Goal: Task Accomplishment & Management: Use online tool/utility

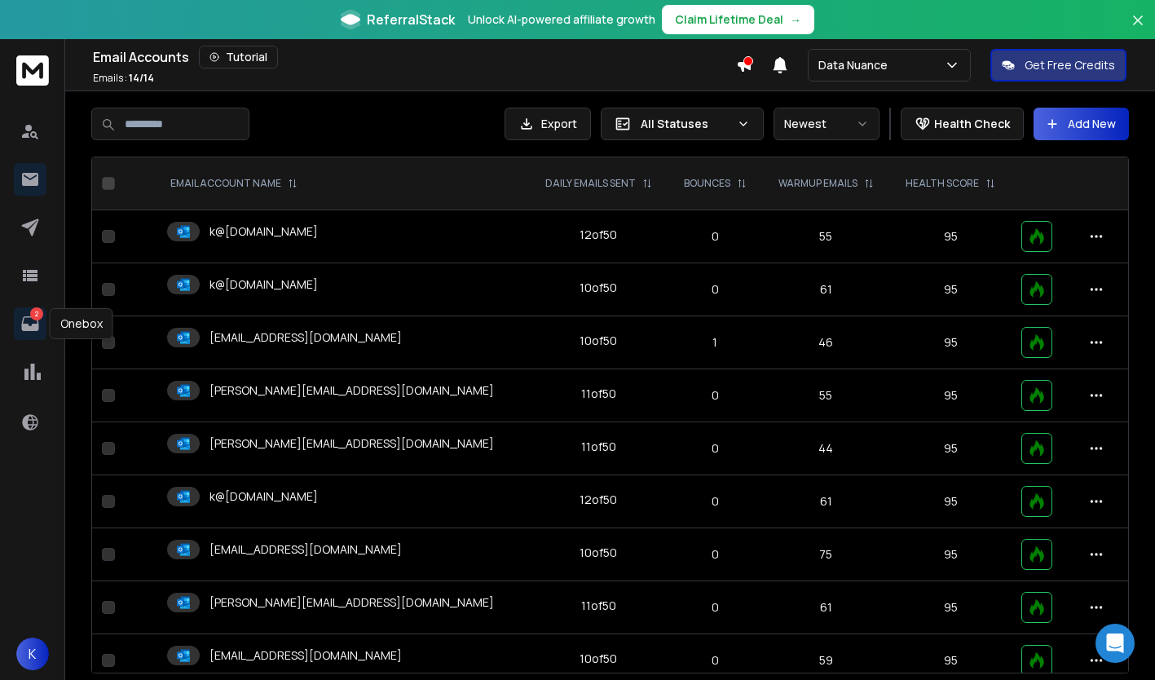
click at [37, 323] on icon at bounding box center [29, 323] width 17 height 15
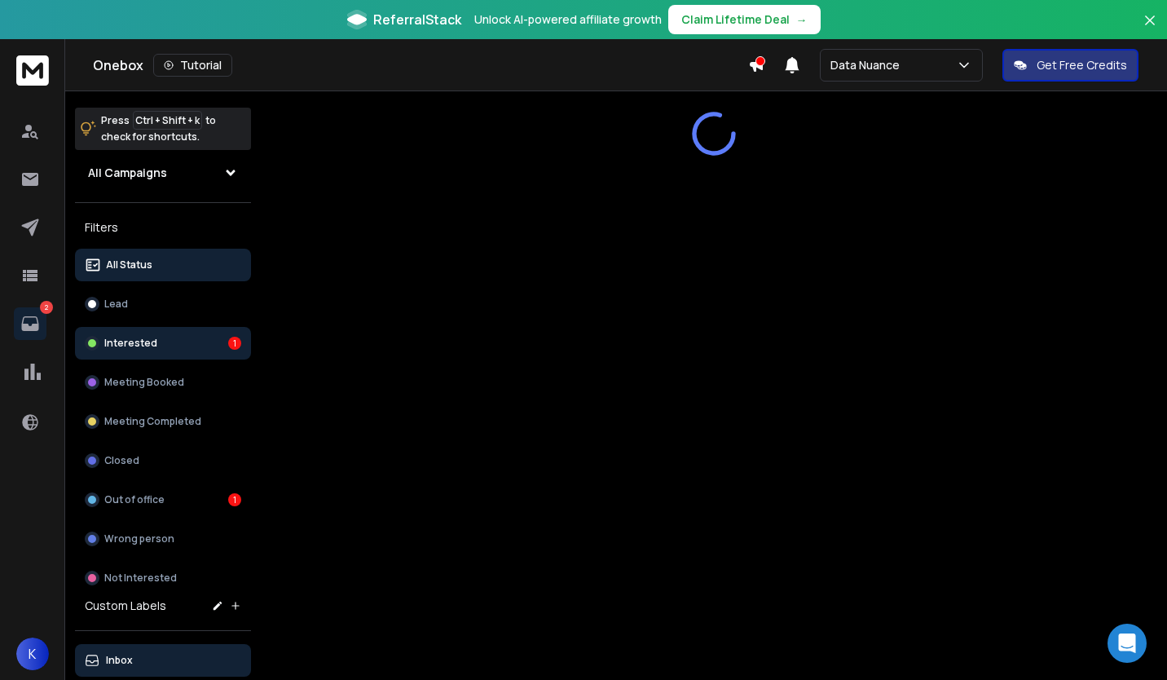
click at [165, 344] on button "Interested 1" at bounding box center [163, 343] width 176 height 33
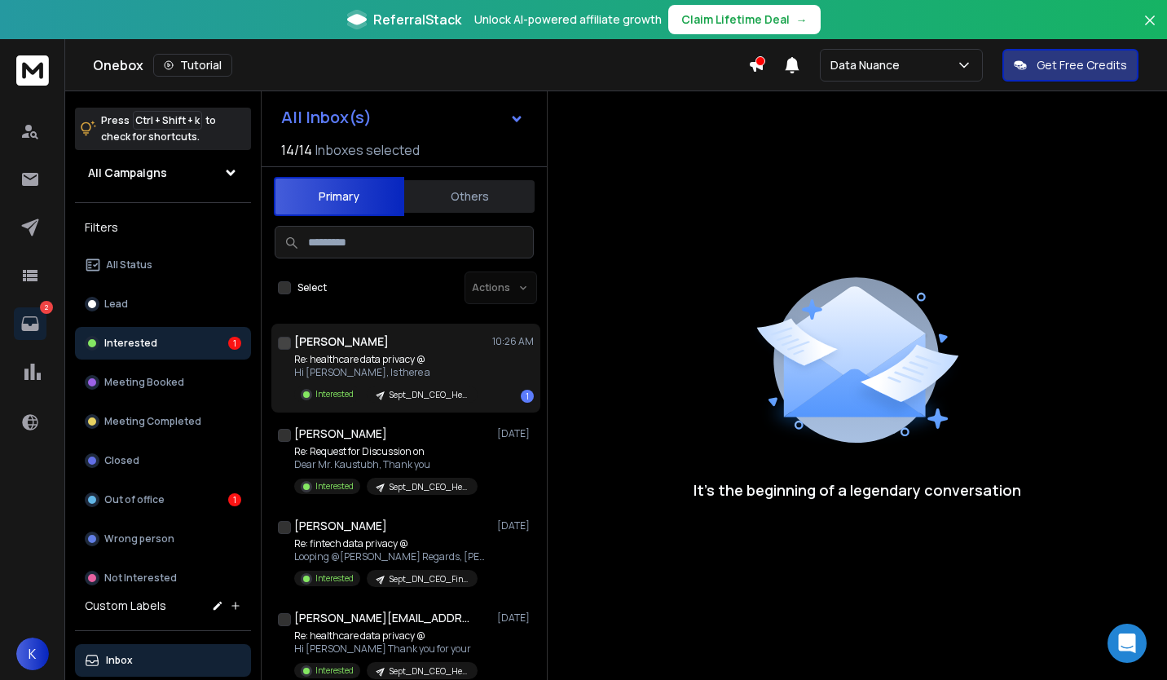
click at [429, 346] on div "[PERSON_NAME] 10:26 AM" at bounding box center [414, 341] width 240 height 16
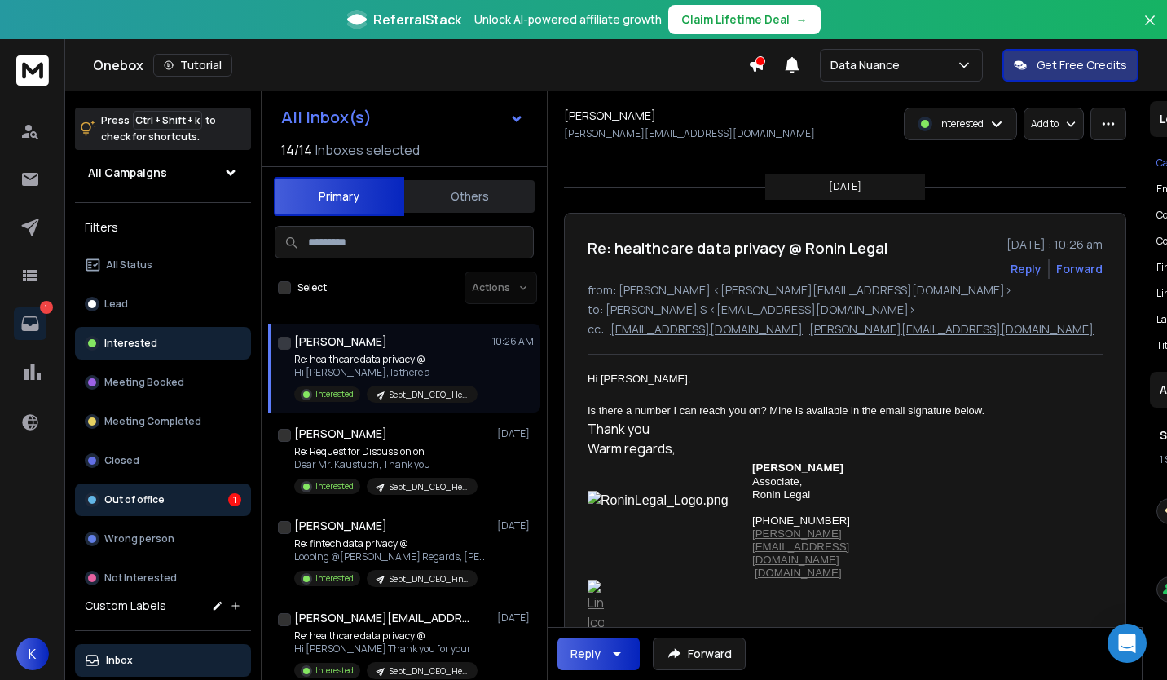
click at [122, 502] on p "Out of office" at bounding box center [134, 499] width 60 height 13
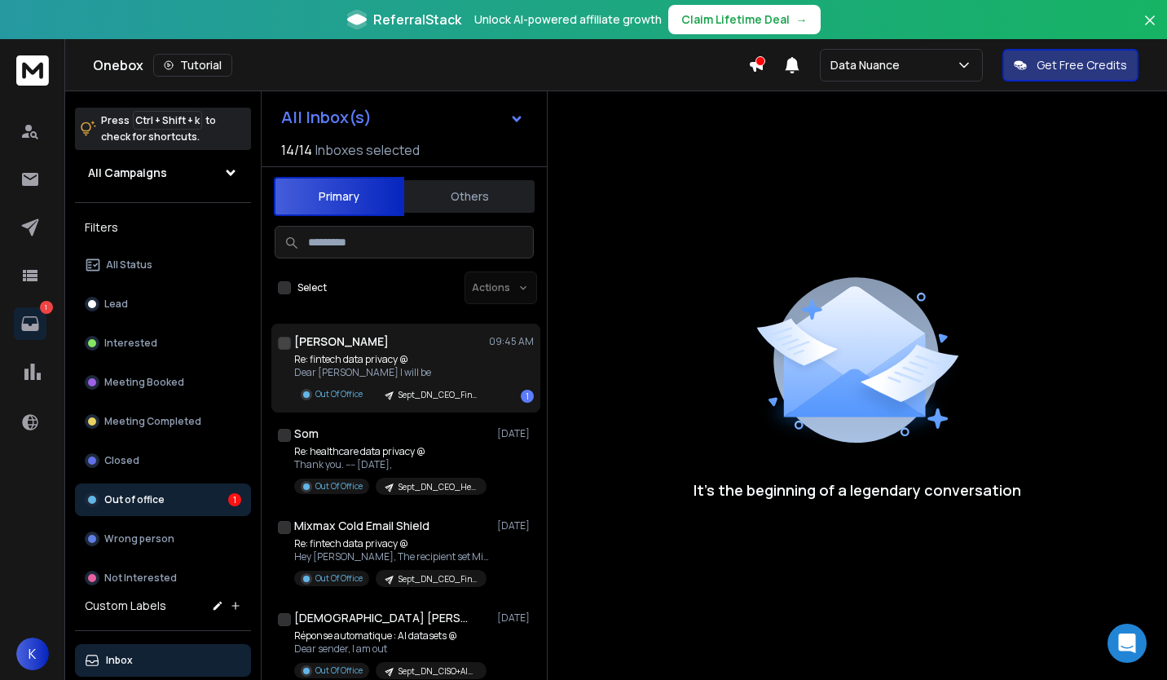
click at [436, 352] on div "[PERSON_NAME] M 09:45 AM Re: fintech data privacy @ Dear [PERSON_NAME] I will b…" at bounding box center [414, 367] width 240 height 69
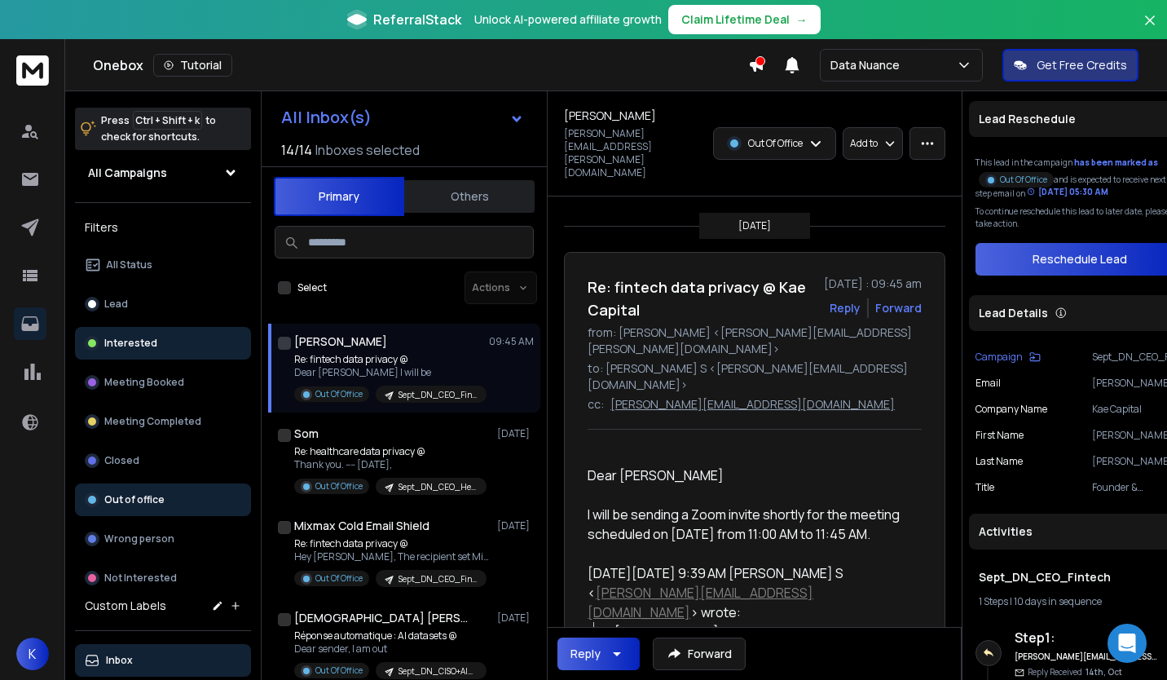
click at [112, 340] on p "Interested" at bounding box center [130, 343] width 53 height 13
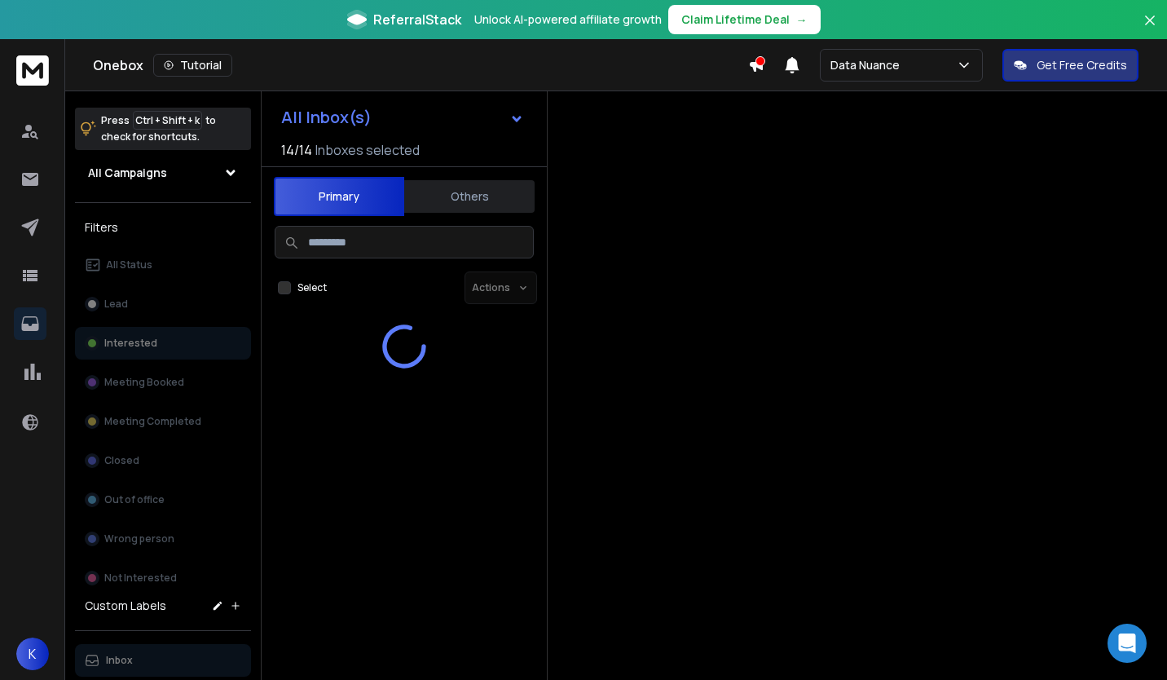
click at [355, 244] on input at bounding box center [404, 242] width 259 height 33
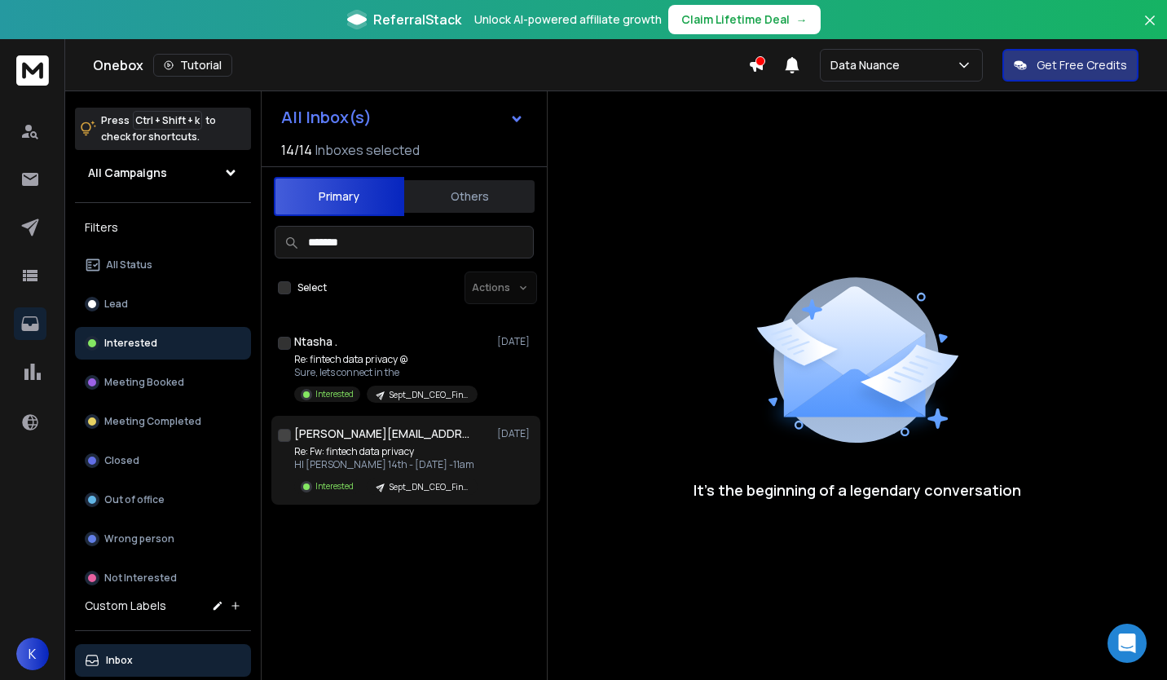
type input "*******"
click at [381, 453] on p "Re: Fw: fintech data privacy" at bounding box center [385, 451] width 183 height 13
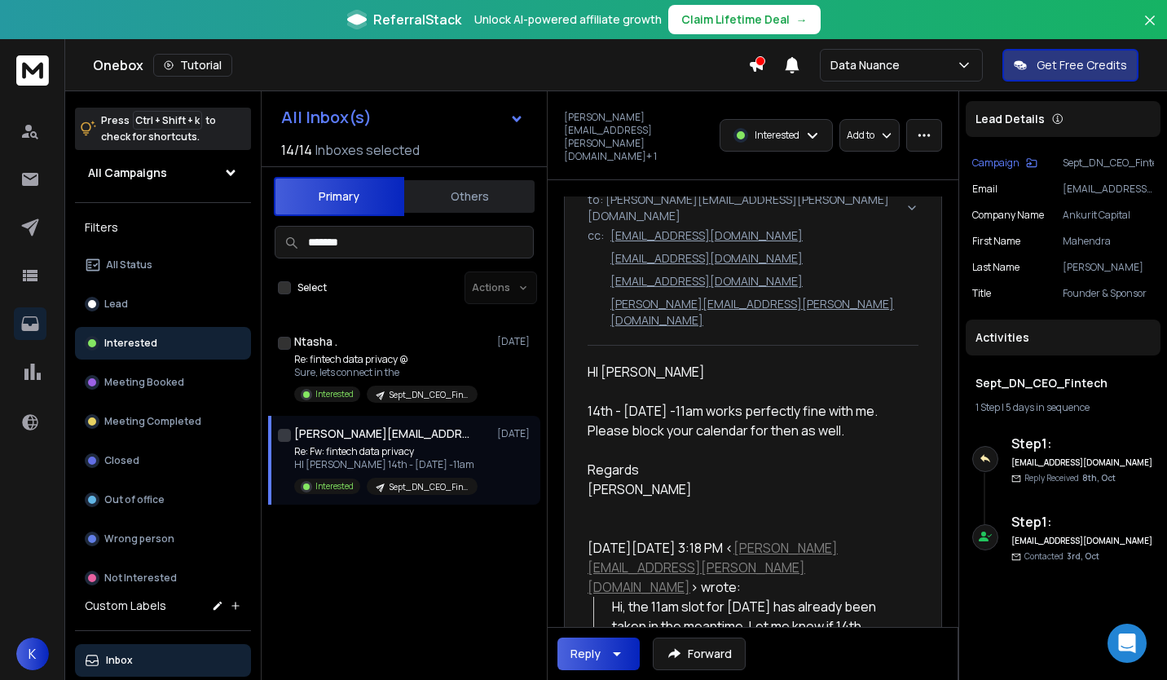
scroll to position [86, 0]
